Goal: Task Accomplishment & Management: Complete application form

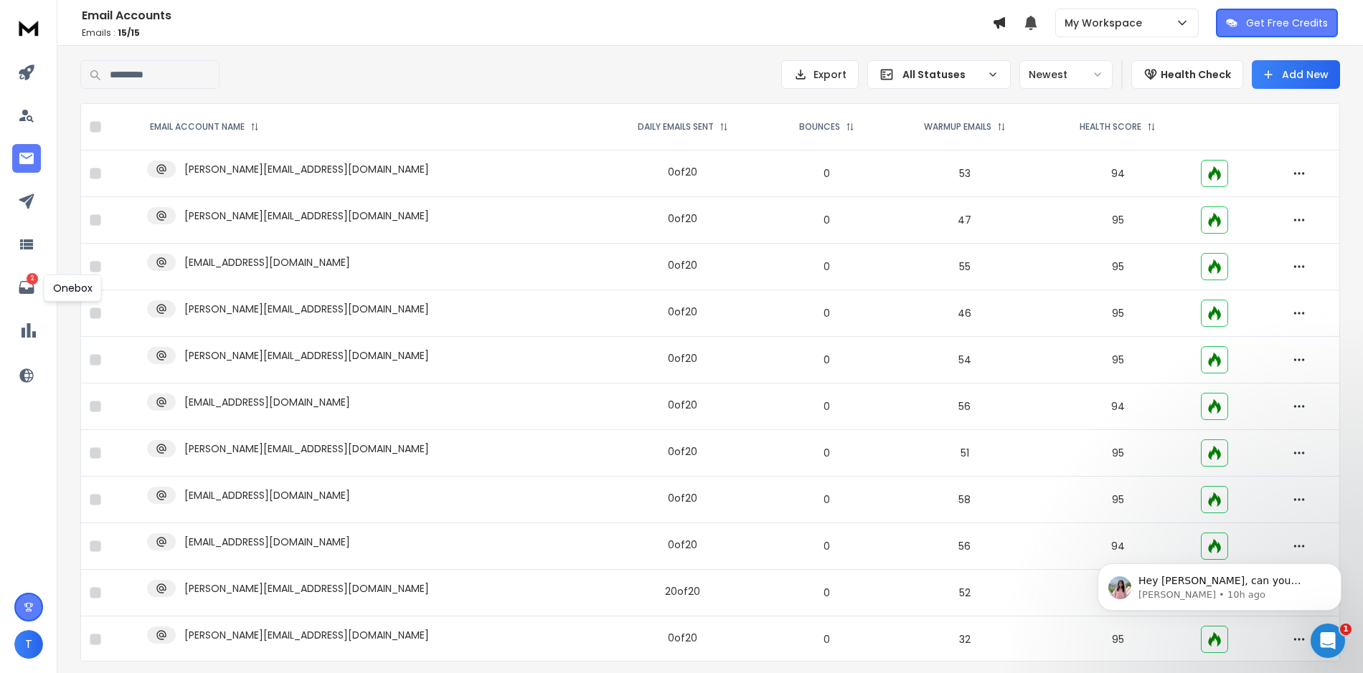
click at [6, 285] on div "2 T" at bounding box center [28, 336] width 57 height 673
click at [21, 290] on icon at bounding box center [26, 287] width 15 height 13
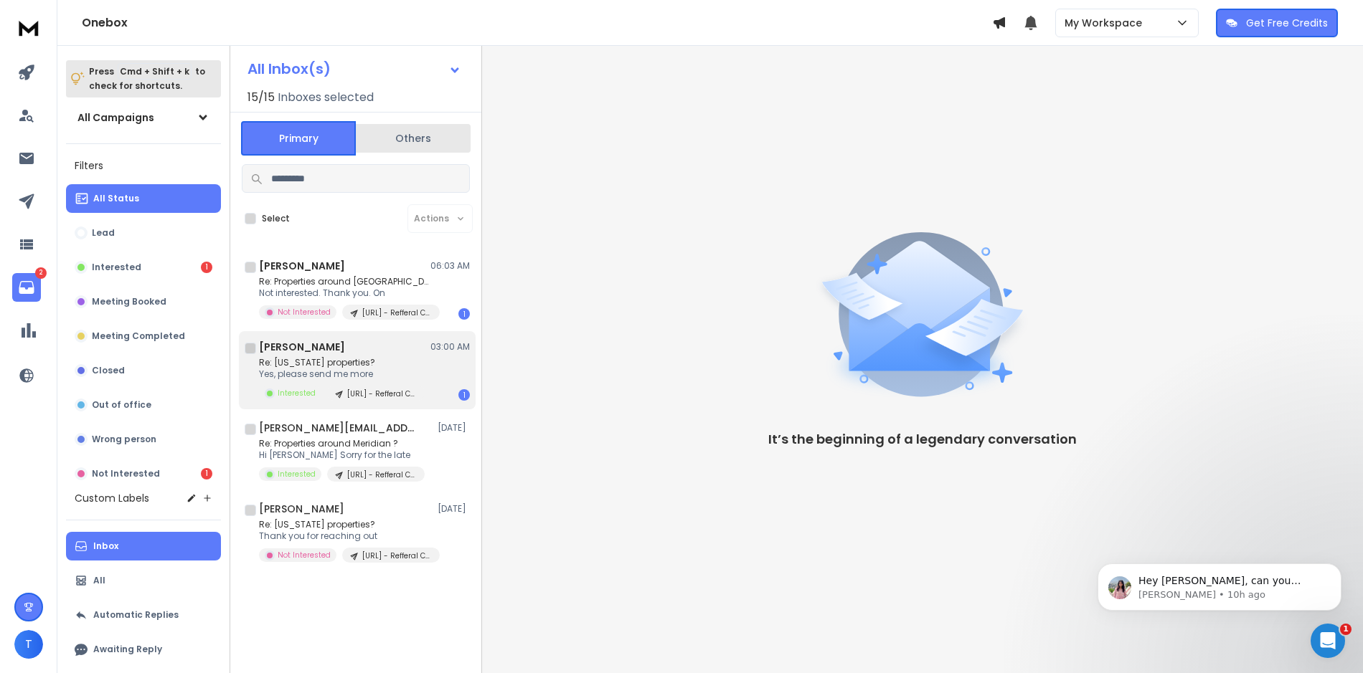
click at [364, 369] on p "Yes, please send me more" at bounding box center [342, 374] width 166 height 11
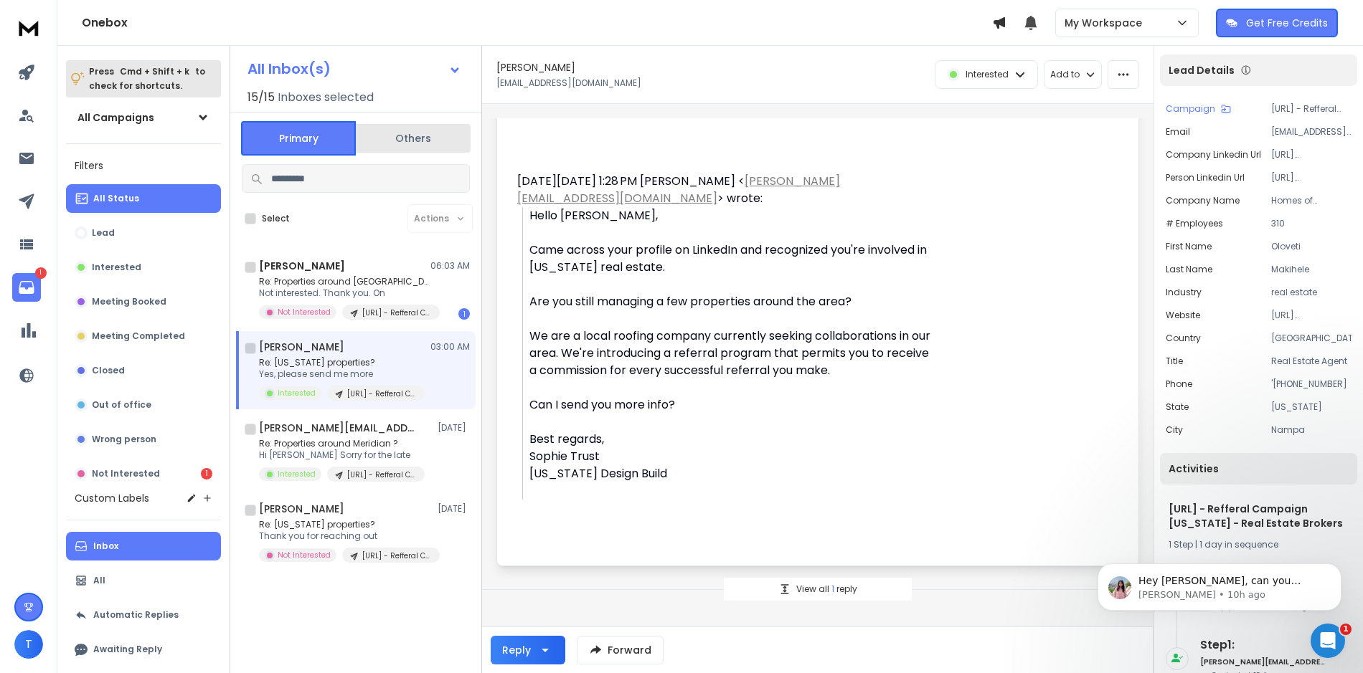
scroll to position [422, 0]
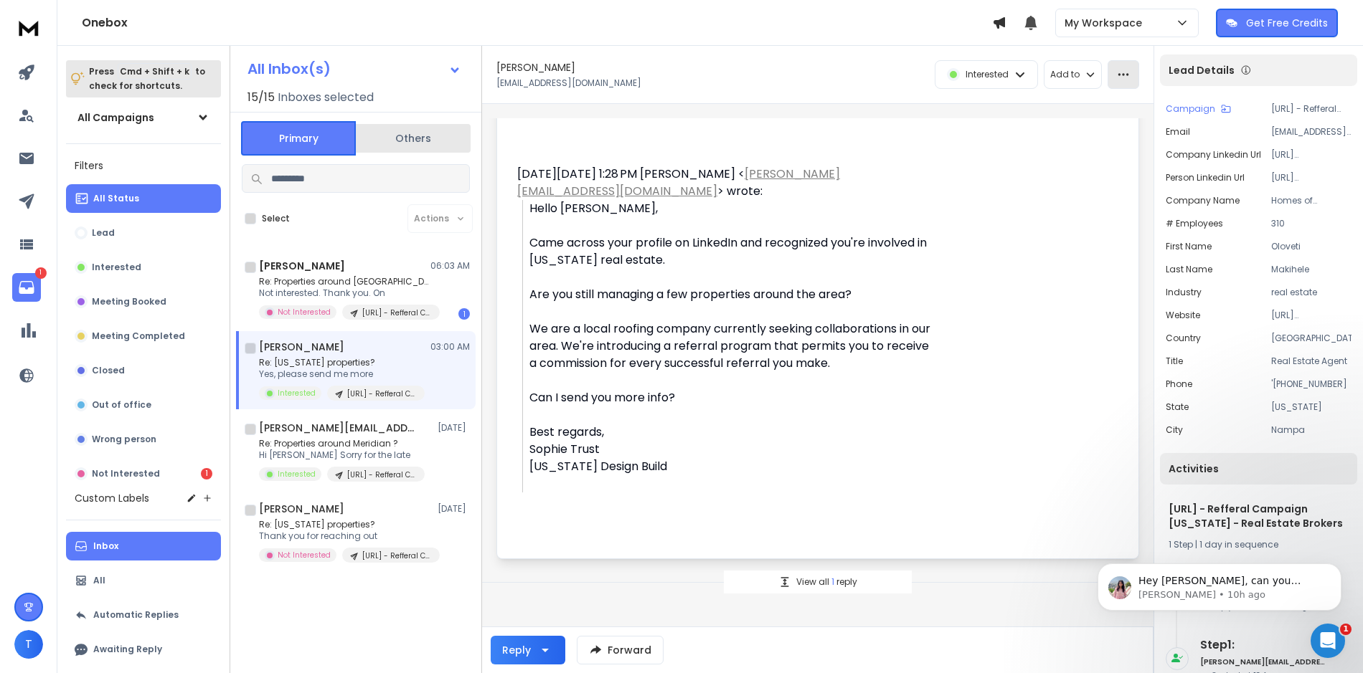
click at [1130, 73] on icon "button" at bounding box center [1123, 74] width 13 height 13
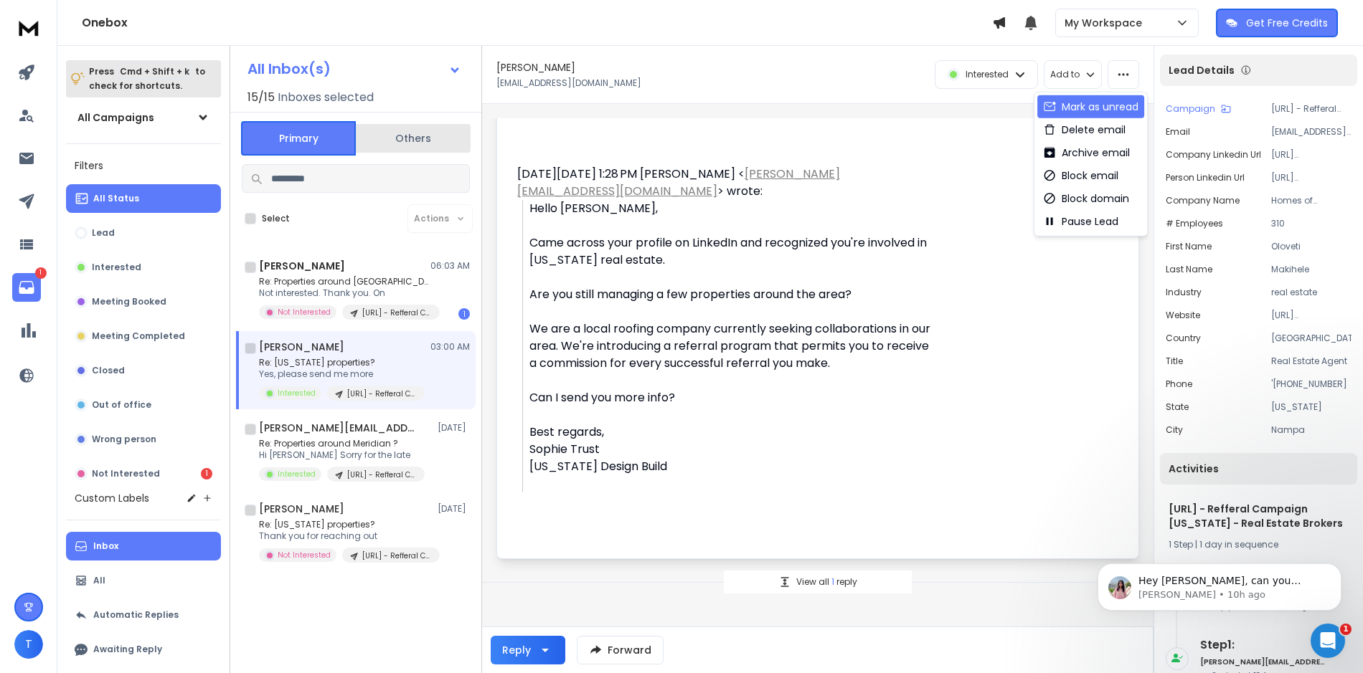
click at [1119, 103] on div "Mark as unread" at bounding box center [1090, 107] width 95 height 14
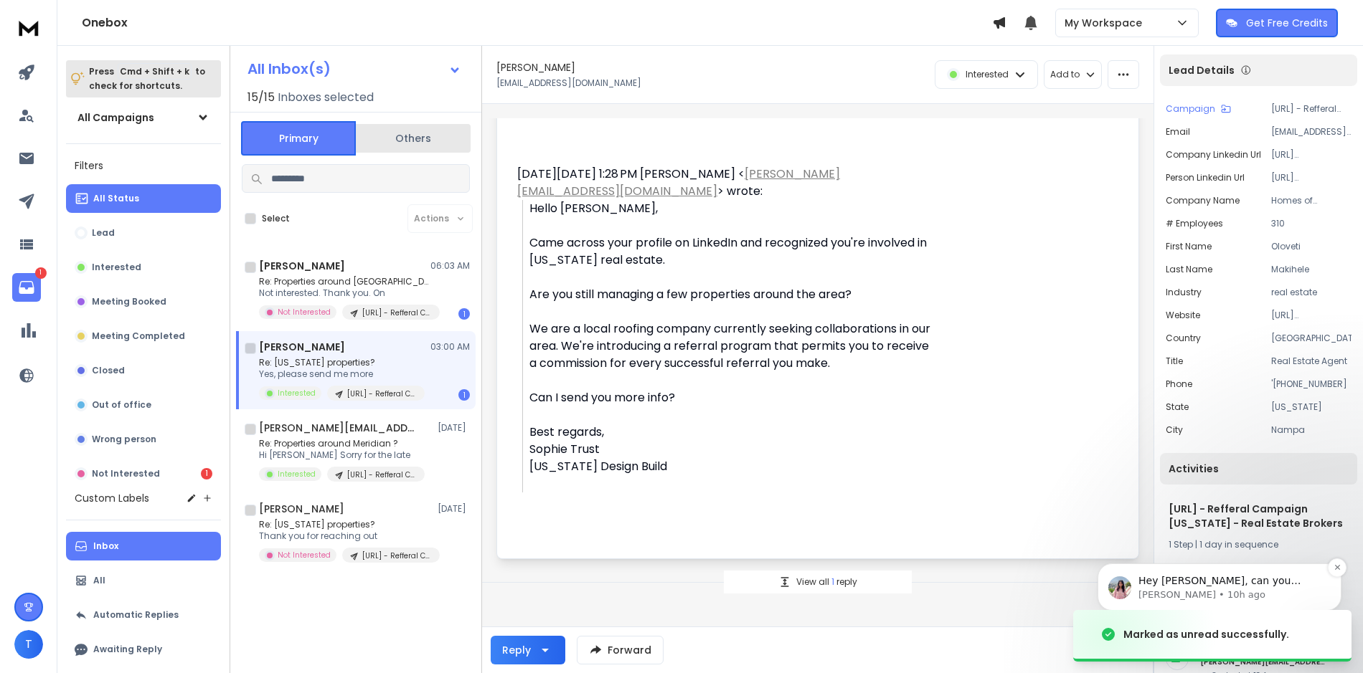
click at [1315, 577] on p "Hey [PERSON_NAME], can you please specify the error faced? This will help us un…" at bounding box center [1230, 582] width 185 height 14
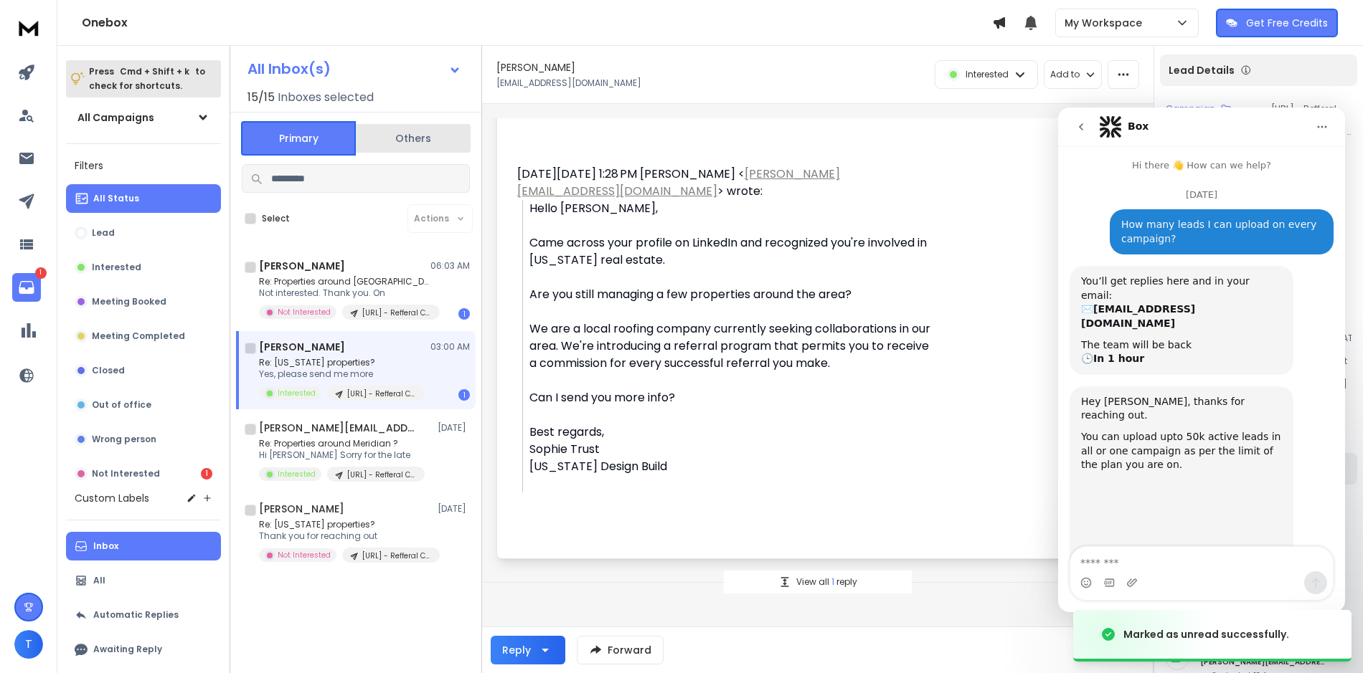
scroll to position [62, 0]
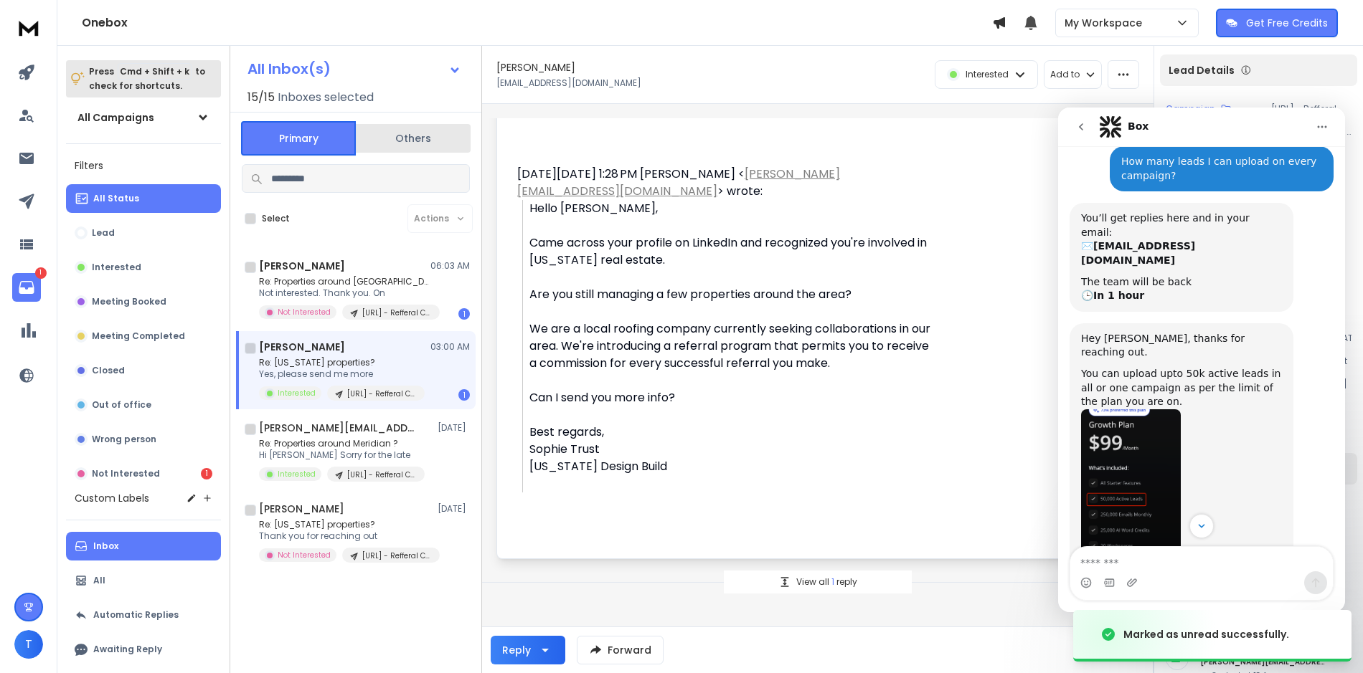
click at [1084, 120] on button "go back" at bounding box center [1080, 126] width 27 height 27
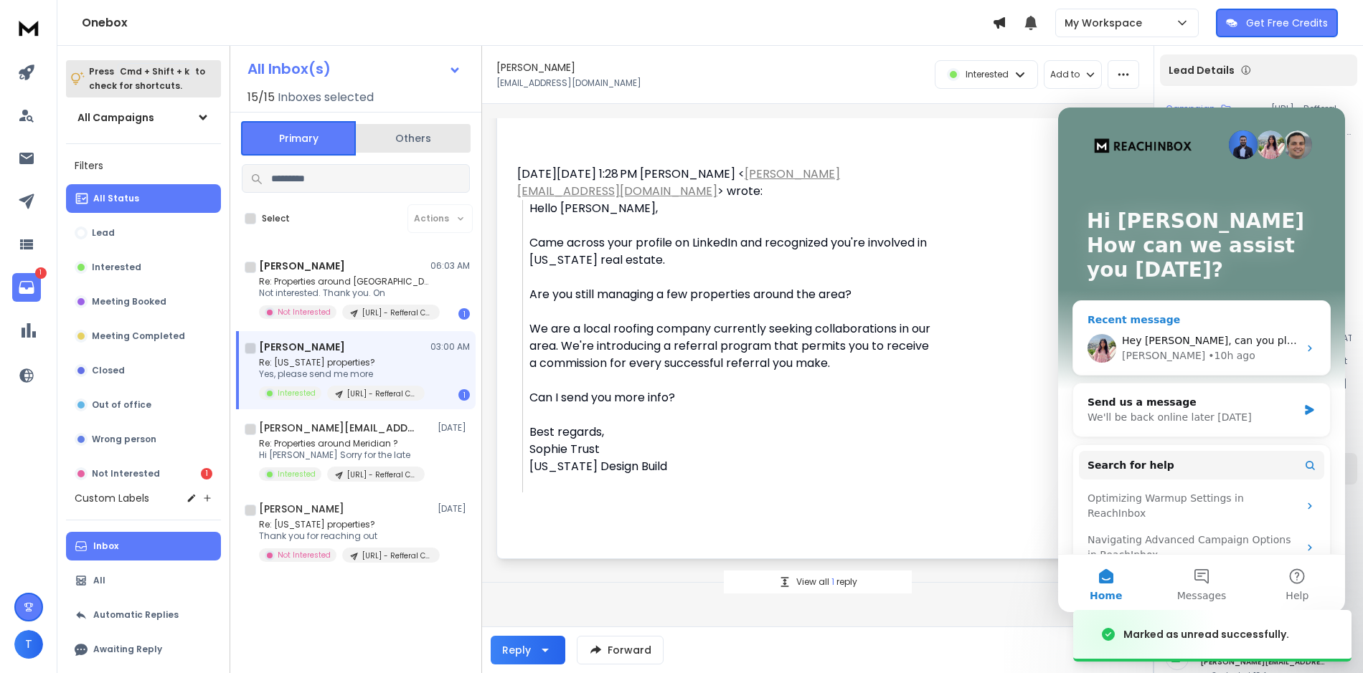
click at [1208, 349] on div "• 10h ago" at bounding box center [1231, 356] width 47 height 15
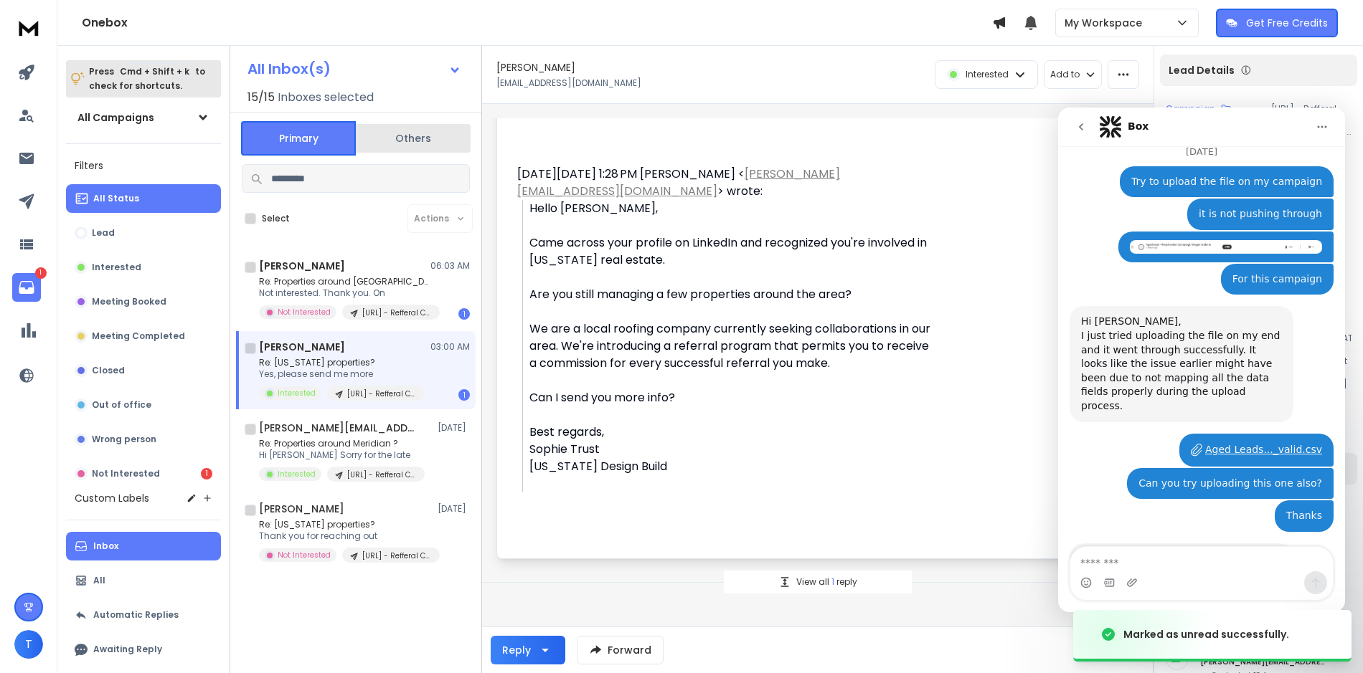
scroll to position [902, 0]
click at [1193, 569] on textarea "Message…" at bounding box center [1201, 559] width 263 height 24
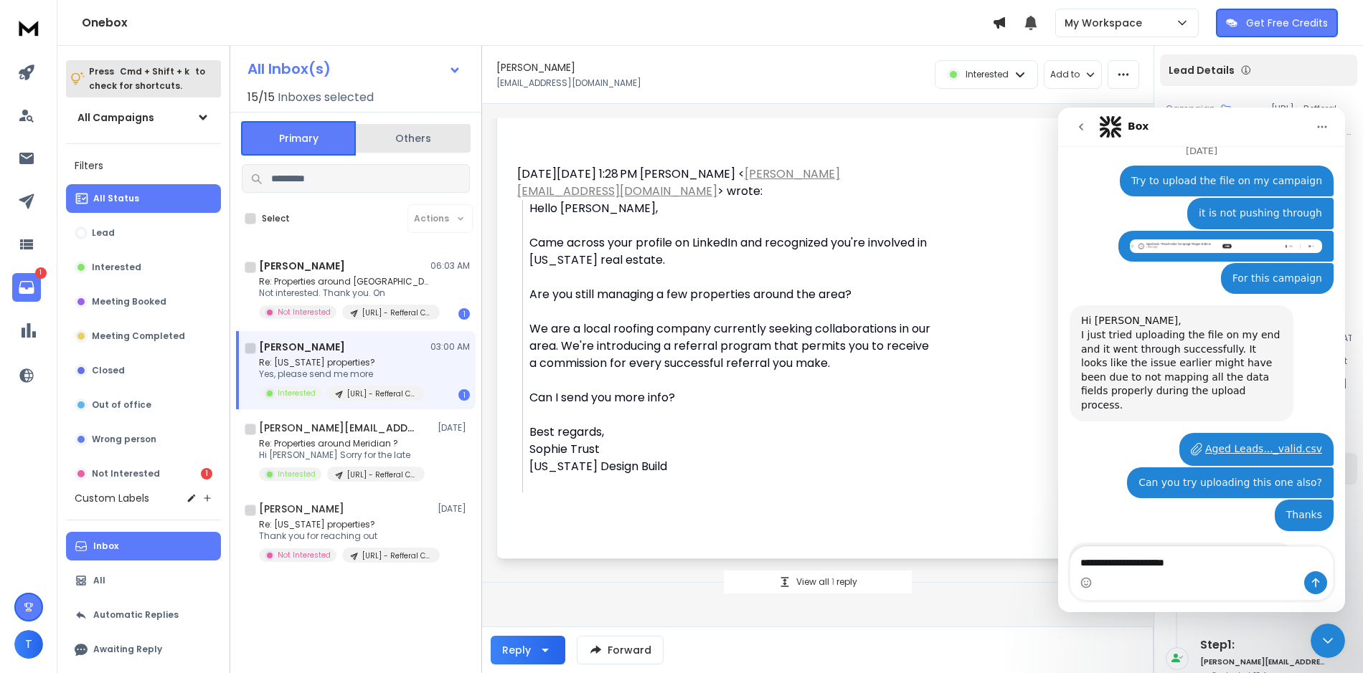
type textarea "**********"
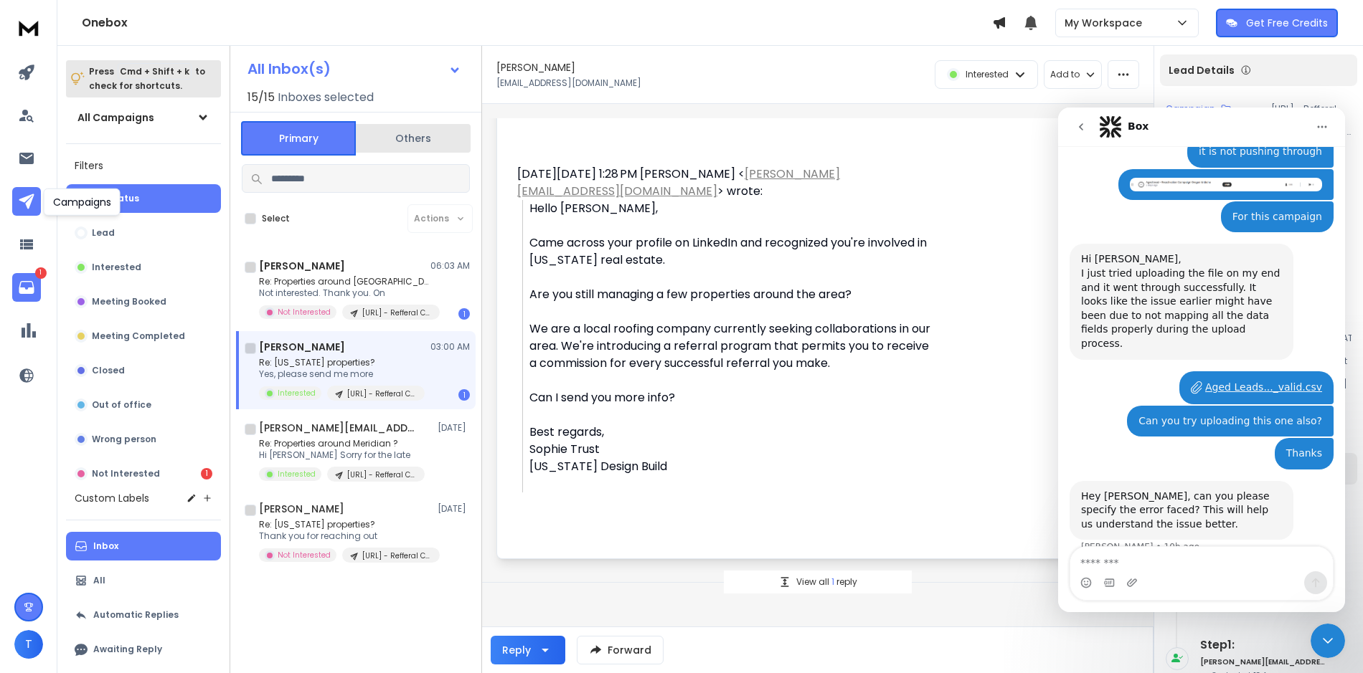
click at [13, 191] on link at bounding box center [26, 201] width 29 height 29
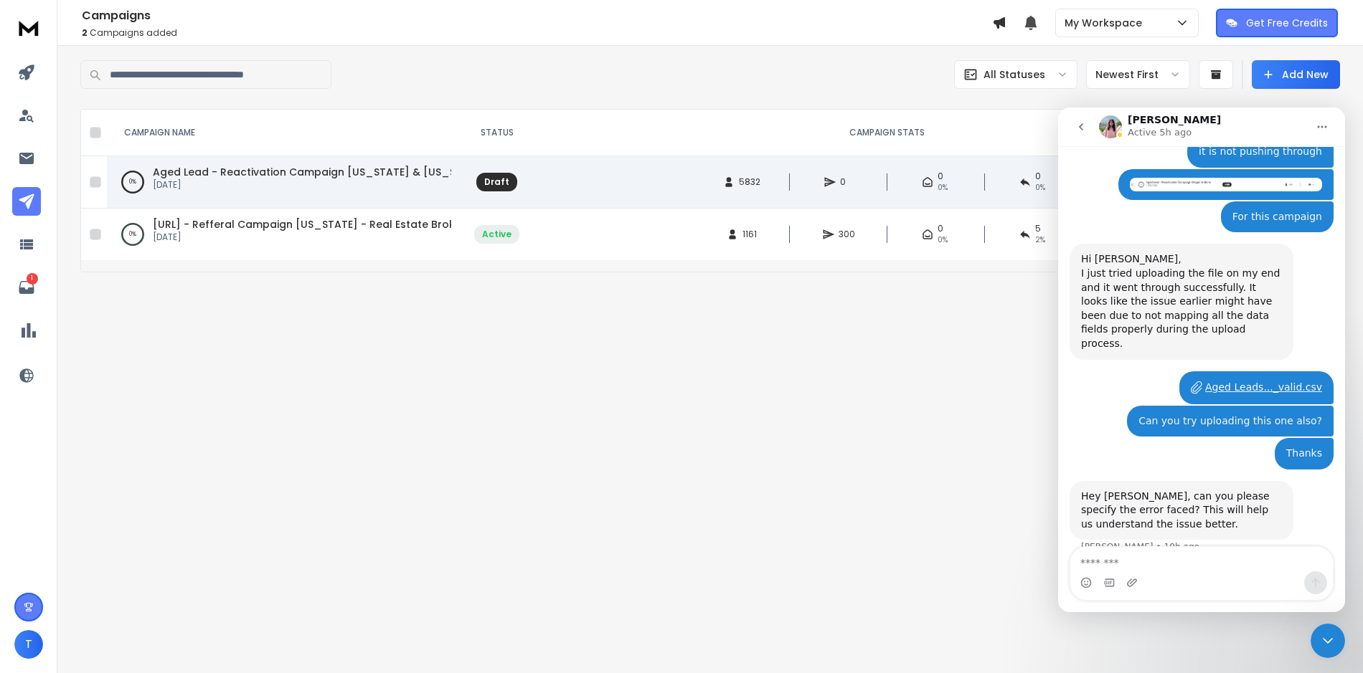
click at [243, 182] on p "[DATE]" at bounding box center [302, 184] width 298 height 11
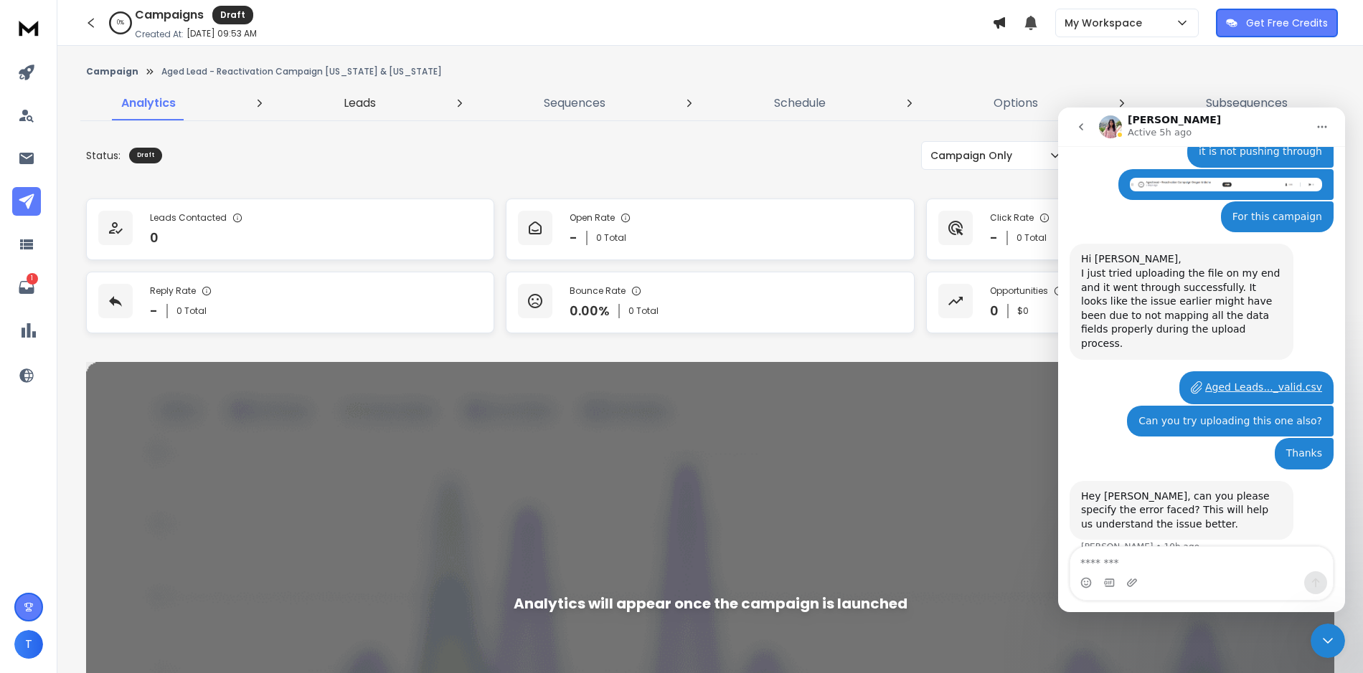
click at [350, 99] on p "Leads" at bounding box center [360, 103] width 32 height 17
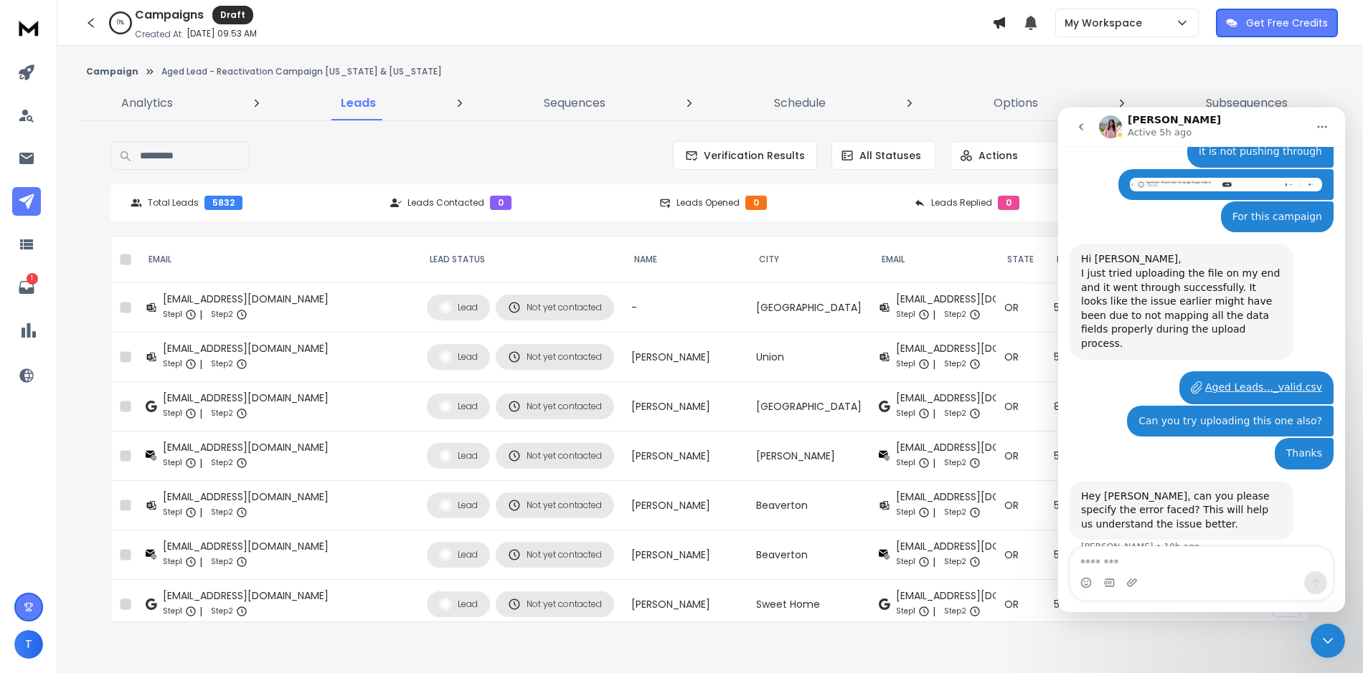
click at [1328, 624] on iframe at bounding box center [1327, 641] width 34 height 34
click at [1328, 624] on iframe "To enrich screen reader interactions, please activate Accessibility in Grammarl…" at bounding box center [1327, 641] width 34 height 34
click at [1325, 645] on icon "Close Intercom Messenger" at bounding box center [1327, 641] width 17 height 17
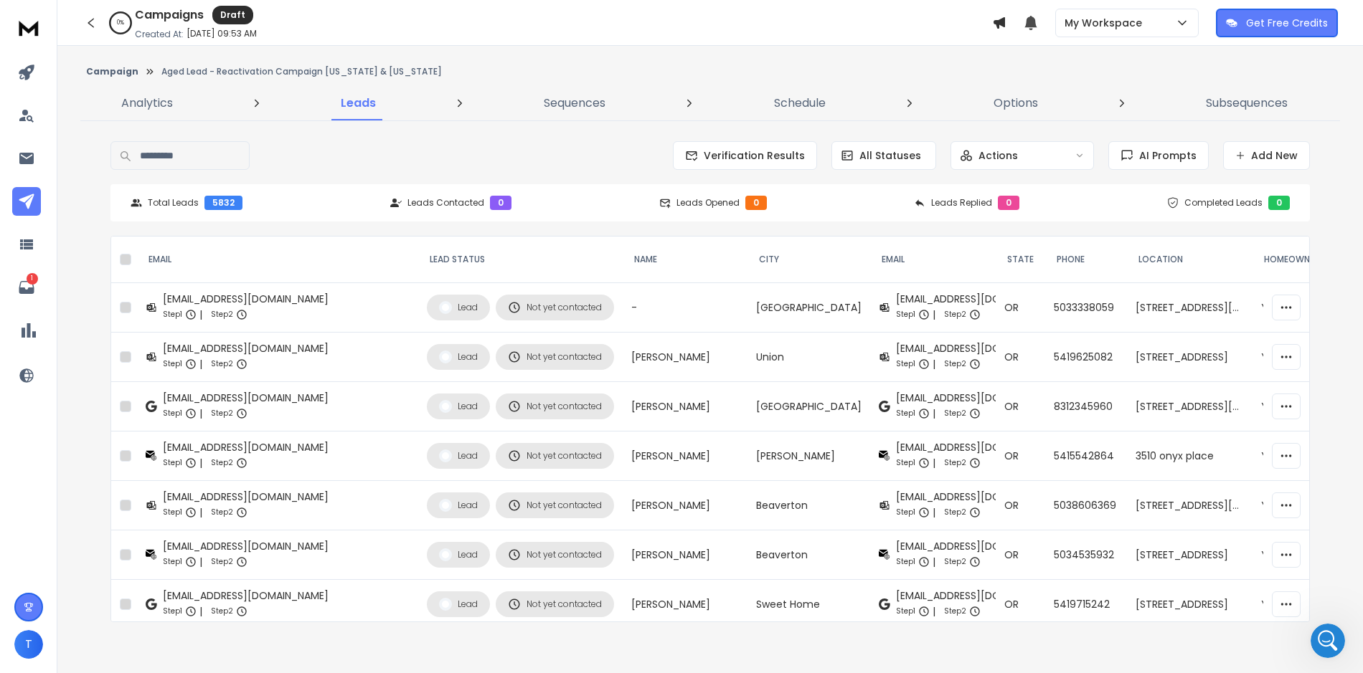
scroll to position [964, 0]
click at [1255, 164] on button "Add New" at bounding box center [1266, 155] width 87 height 29
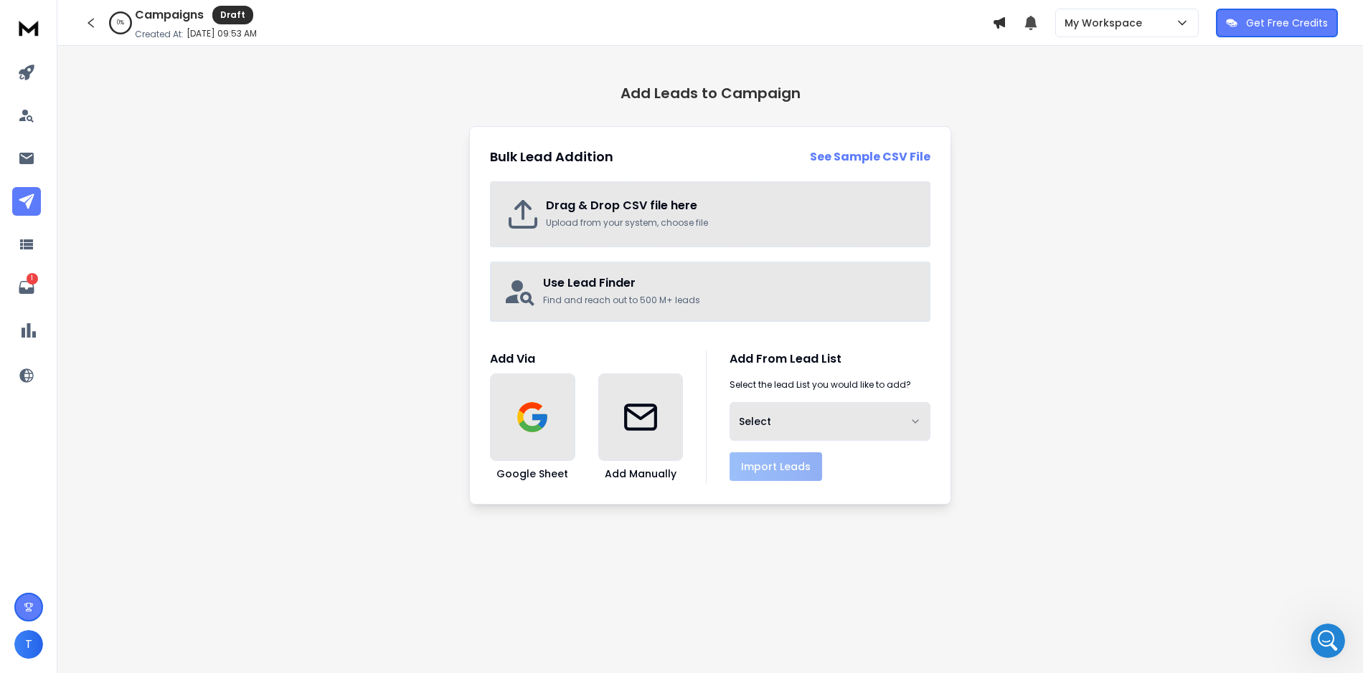
click at [707, 200] on h2 "Drag & Drop CSV file here" at bounding box center [730, 205] width 369 height 17
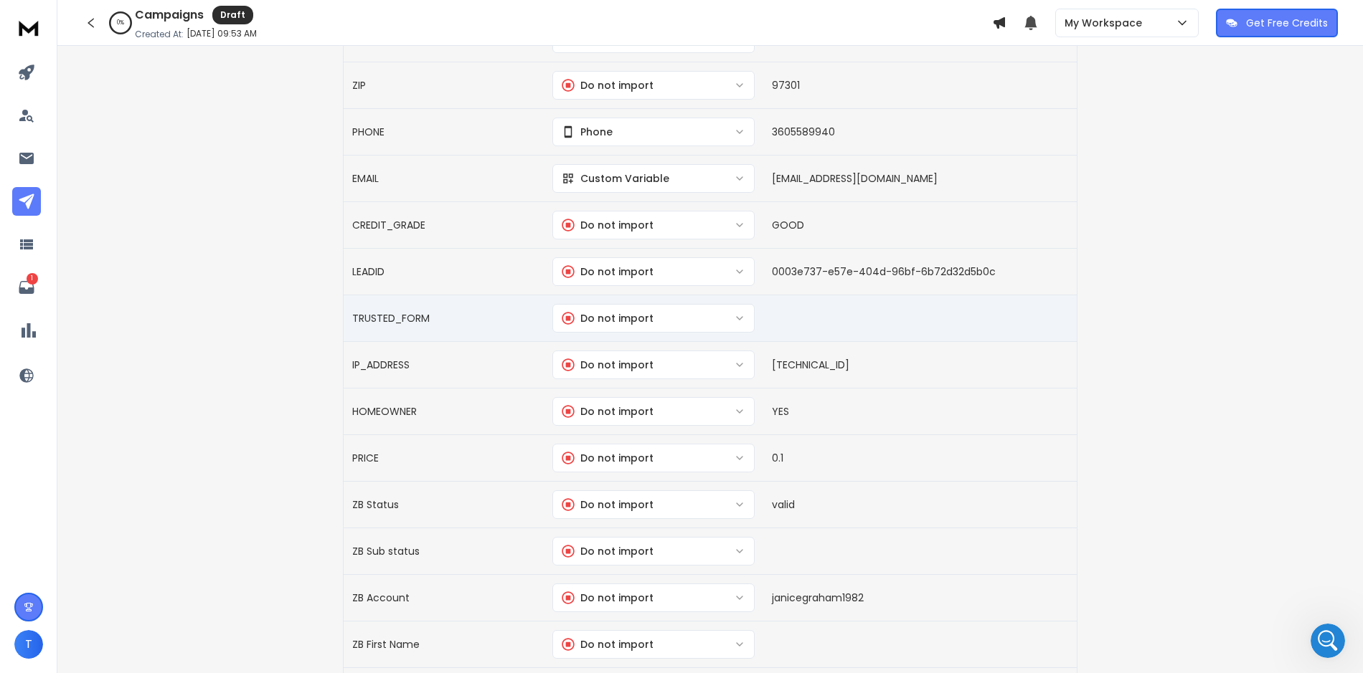
scroll to position [491, 0]
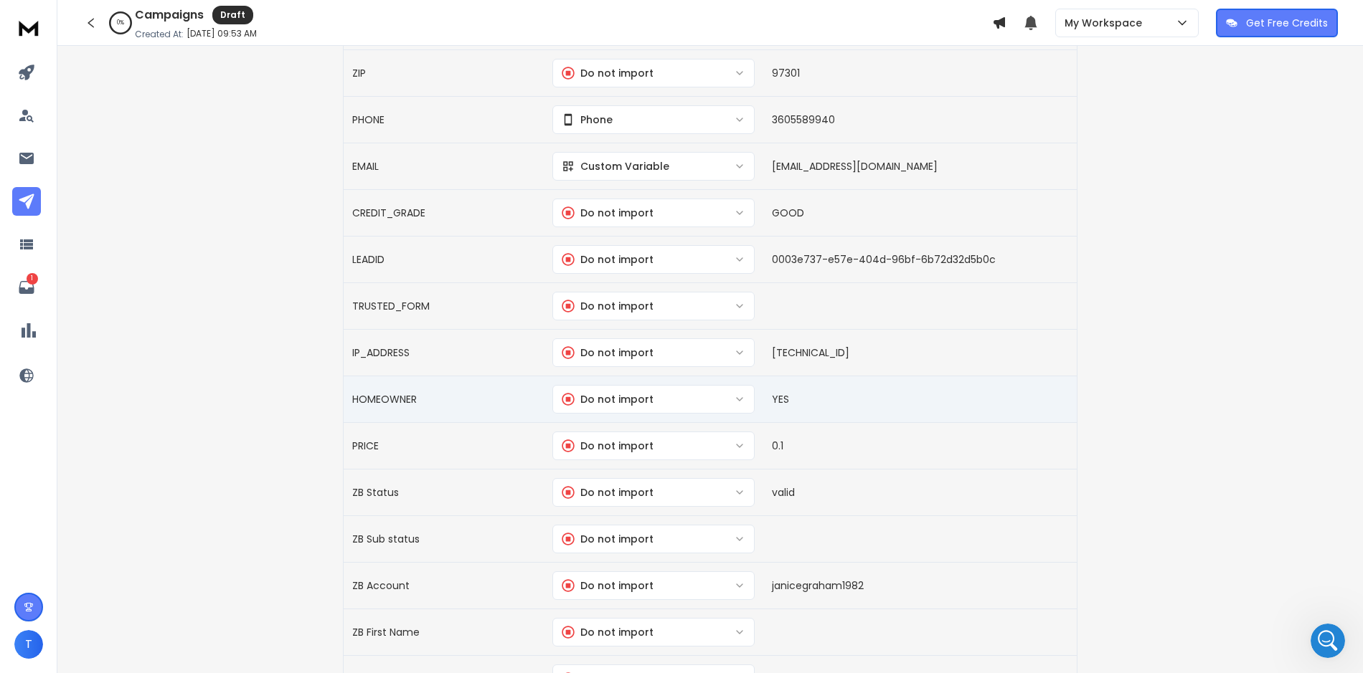
click at [675, 388] on button "Do not import" at bounding box center [653, 399] width 202 height 29
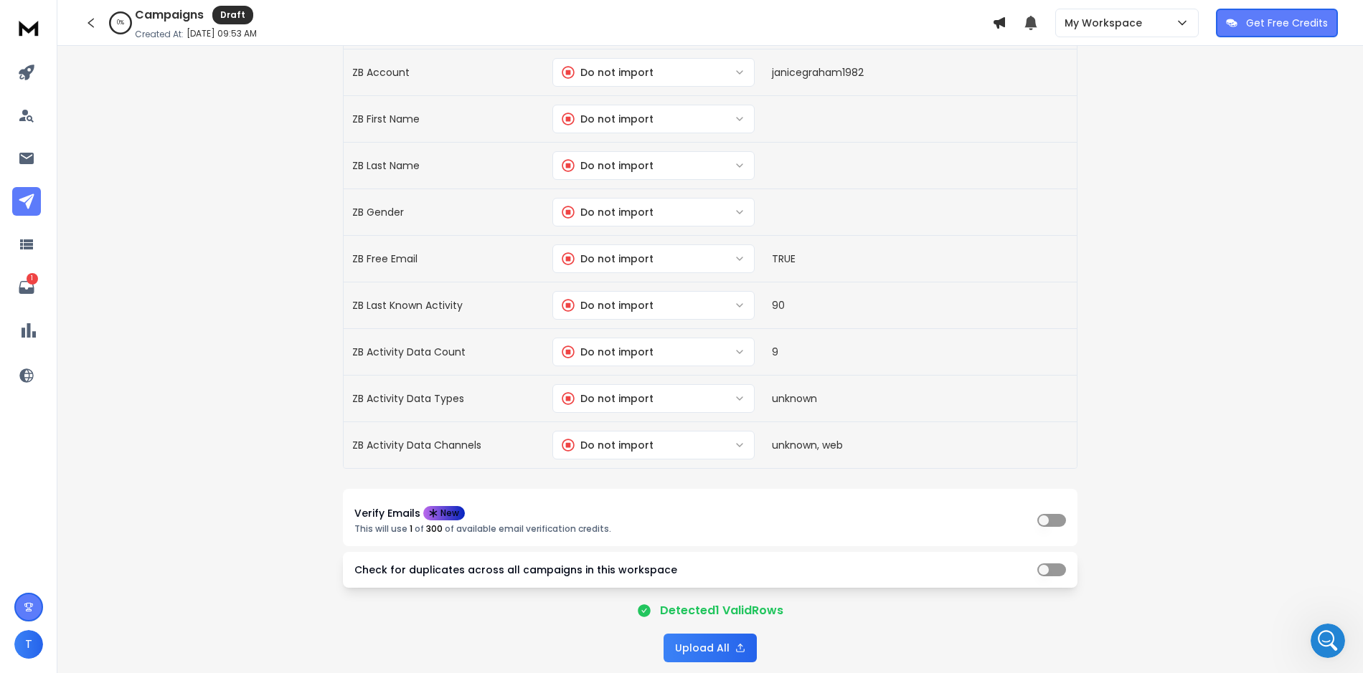
scroll to position [1008, 0]
click at [708, 631] on button "Upload All" at bounding box center [709, 645] width 93 height 29
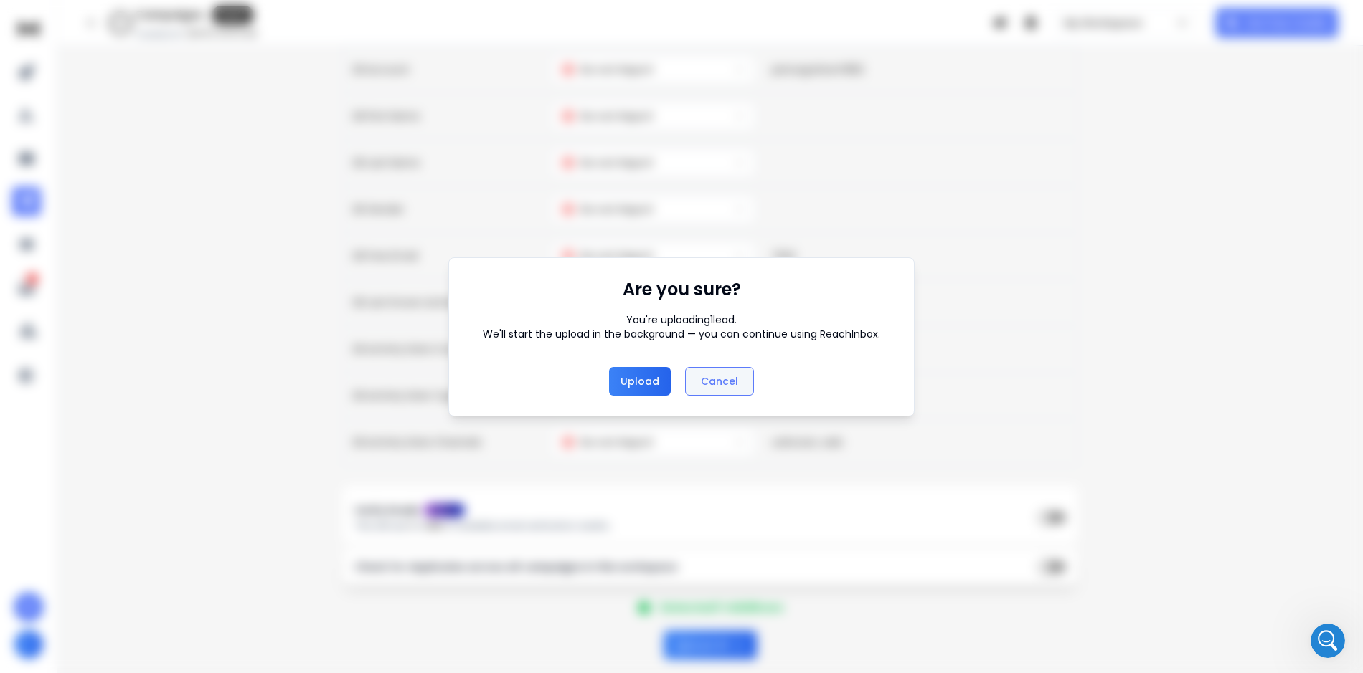
click at [713, 389] on button "Cancel" at bounding box center [719, 381] width 69 height 29
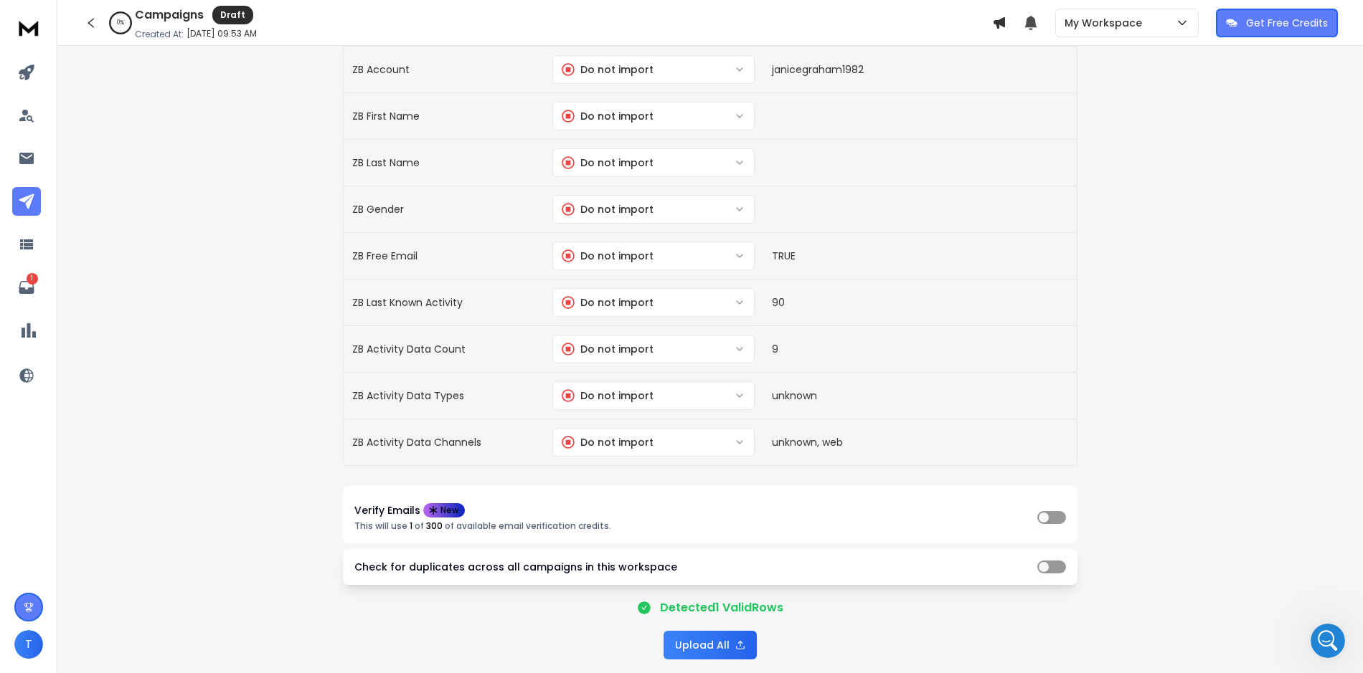
click at [689, 639] on button "Upload All" at bounding box center [709, 645] width 93 height 29
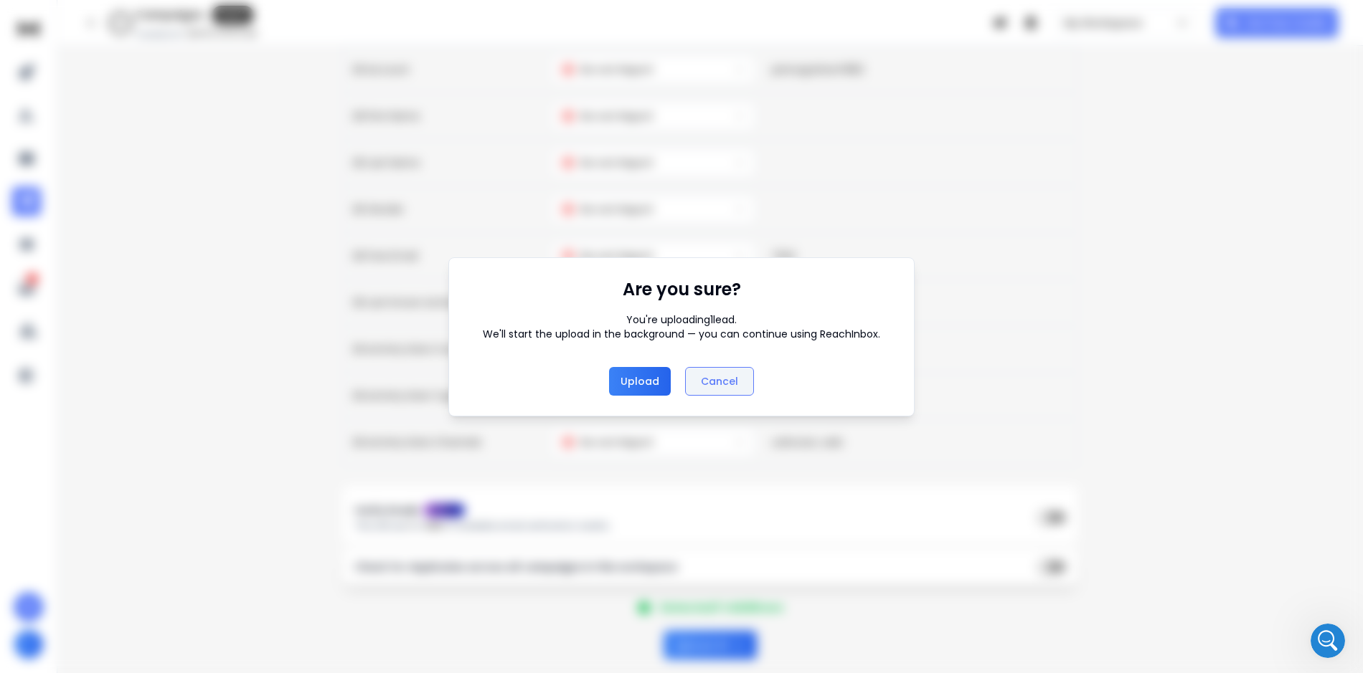
click at [643, 389] on button "Upload" at bounding box center [640, 381] width 62 height 29
